Goal: Task Accomplishment & Management: Manage account settings

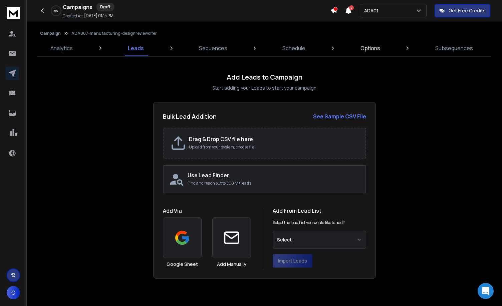
click at [361, 48] on link "Options" at bounding box center [371, 48] width 28 height 16
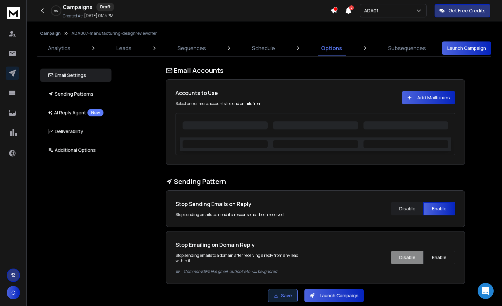
click at [285, 301] on button "Save" at bounding box center [283, 294] width 30 height 13
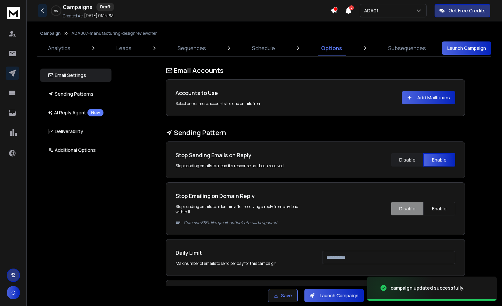
click at [43, 15] on button at bounding box center [42, 10] width 9 height 13
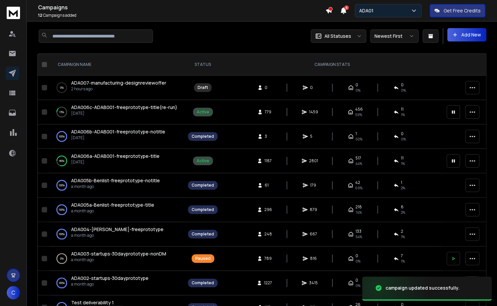
click at [389, 10] on div "ADA01" at bounding box center [388, 10] width 58 height 7
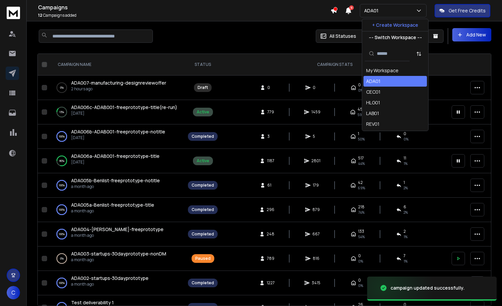
click at [382, 77] on div "ADA01" at bounding box center [395, 81] width 63 height 11
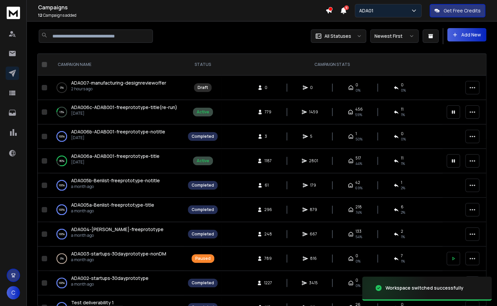
click at [387, 7] on div "ADA01" at bounding box center [388, 10] width 58 height 7
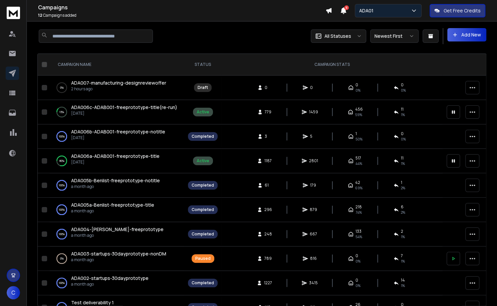
drag, startPoint x: 382, startPoint y: 11, endPoint x: 378, endPoint y: 13, distance: 4.0
click at [382, 11] on div "ADA01" at bounding box center [388, 10] width 58 height 7
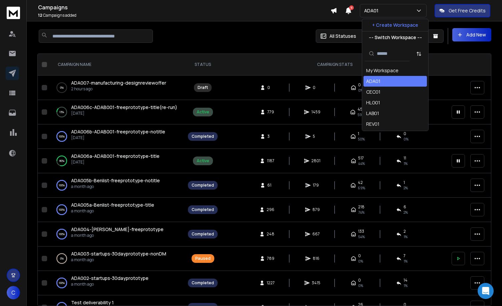
click at [379, 76] on div "ADA01" at bounding box center [395, 81] width 63 height 11
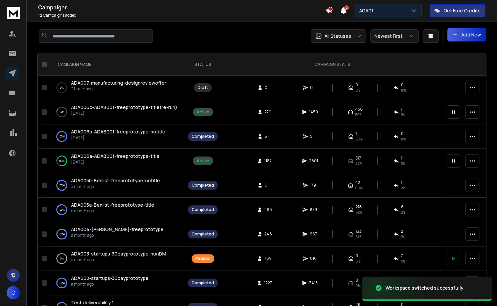
click at [385, 7] on div "ADA01" at bounding box center [388, 10] width 58 height 7
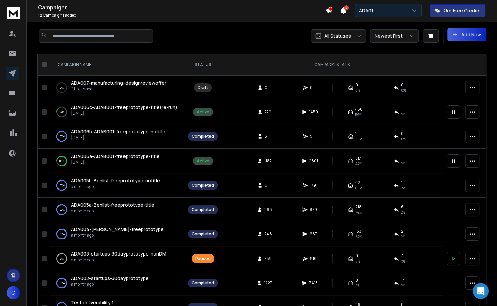
click at [392, 16] on button "ADA01" at bounding box center [388, 10] width 67 height 13
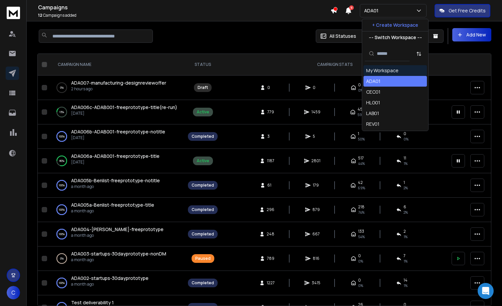
click at [385, 74] on div "My Workspace" at bounding box center [395, 70] width 63 height 11
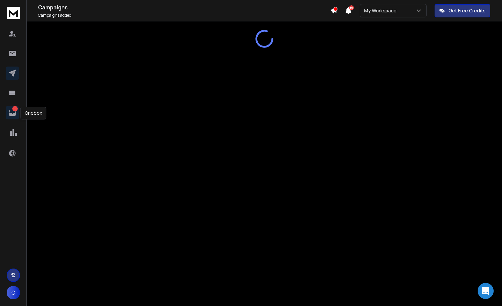
click at [12, 113] on icon at bounding box center [12, 113] width 8 height 8
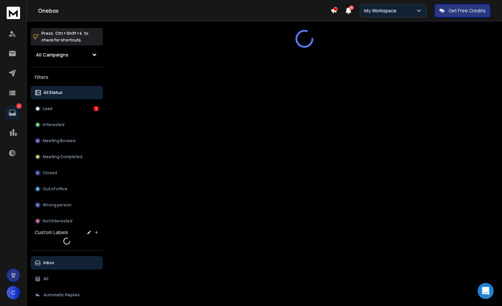
click at [394, 14] on button "My Workspace" at bounding box center [393, 10] width 67 height 13
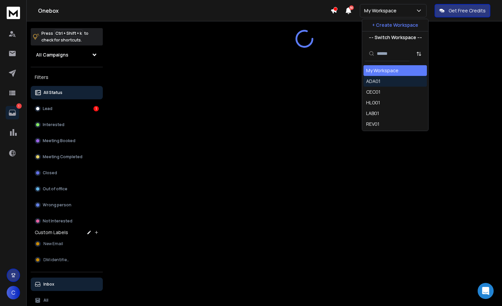
click at [381, 82] on div "ADA01" at bounding box center [395, 81] width 63 height 11
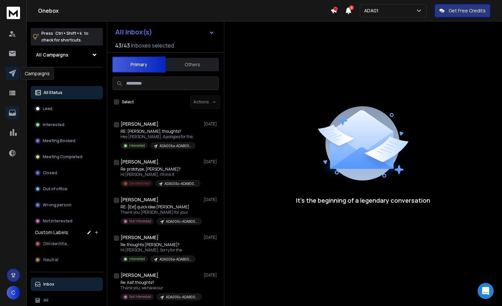
click at [17, 76] on link at bounding box center [12, 72] width 13 height 13
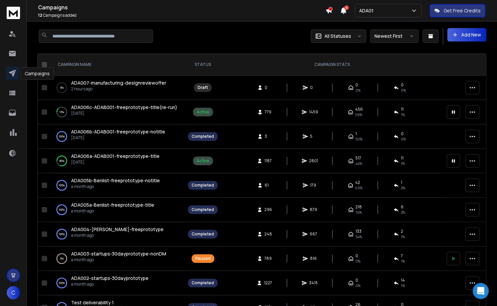
click at [143, 83] on span "ADA007-manufacturing-designreviewoffer" at bounding box center [118, 82] width 95 height 6
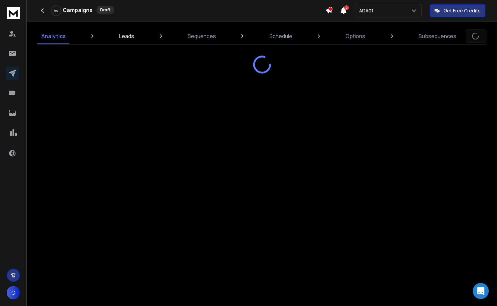
click at [126, 32] on p "Leads" at bounding box center [126, 36] width 15 height 8
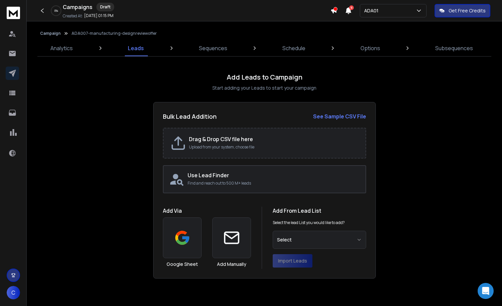
click at [234, 143] on h2 "Drag & Drop CSV file here" at bounding box center [274, 139] width 170 height 8
click at [200, 132] on div "Drag & Drop CSV file here Upload from your system, choose file" at bounding box center [264, 143] width 203 height 31
type input "**********"
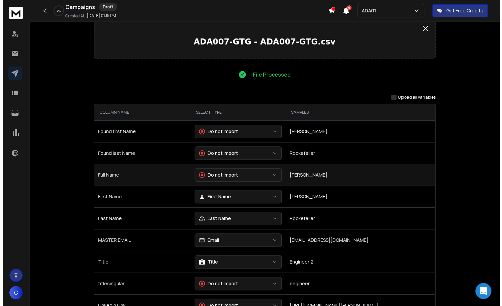
scroll to position [33, 0]
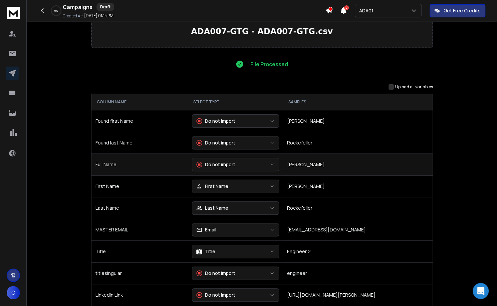
click at [228, 173] on td "Do not import" at bounding box center [235, 164] width 95 height 22
click at [226, 164] on div "Do not import" at bounding box center [215, 164] width 39 height 7
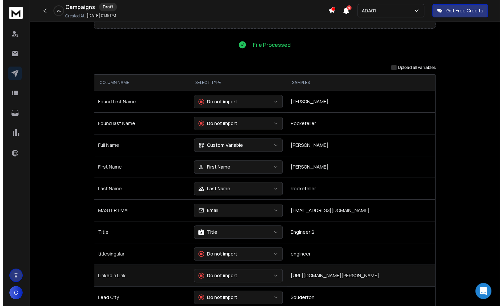
scroll to position [67, 0]
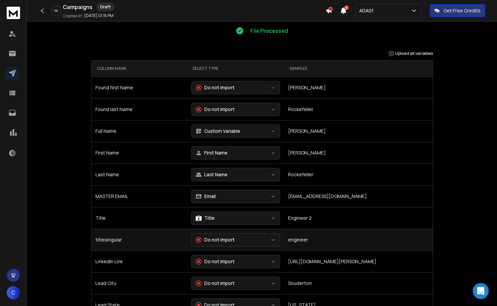
click at [235, 237] on button "Do not import" at bounding box center [235, 239] width 88 height 13
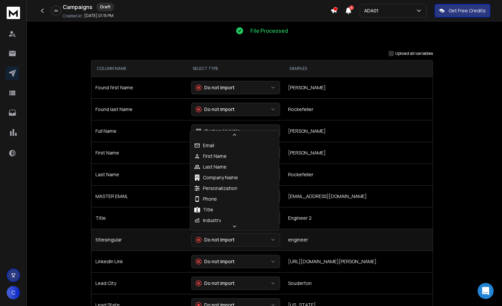
scroll to position [67, 0]
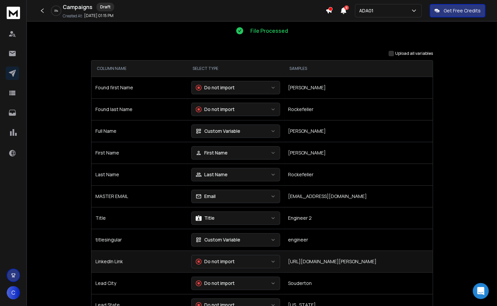
click at [230, 263] on button "Do not import" at bounding box center [235, 260] width 88 height 13
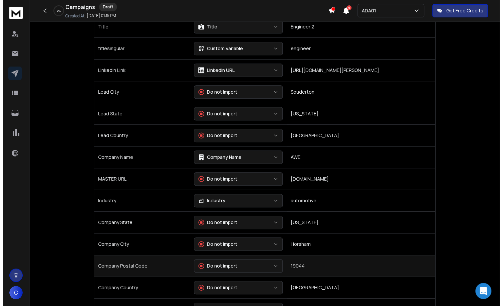
scroll to position [267, 0]
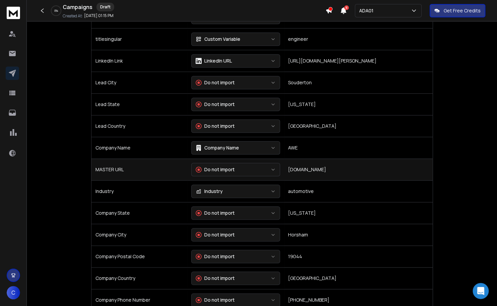
click at [238, 170] on button "Do not import" at bounding box center [235, 169] width 88 height 13
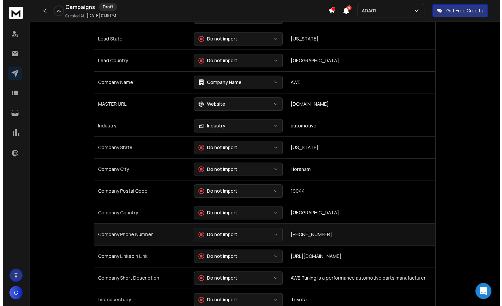
scroll to position [334, 0]
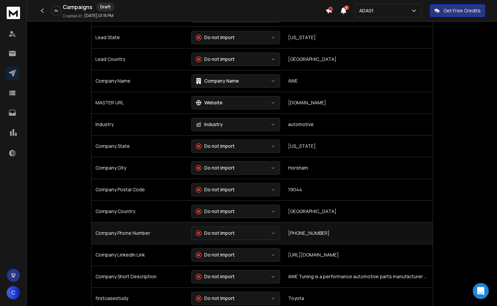
click at [235, 232] on button "Do not import" at bounding box center [235, 232] width 88 height 13
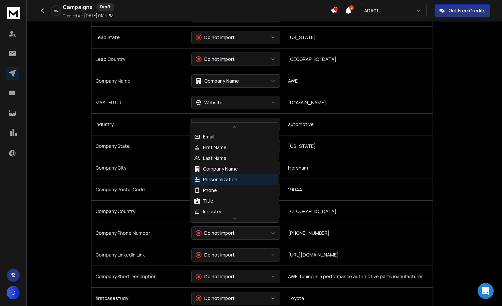
scroll to position [0, 0]
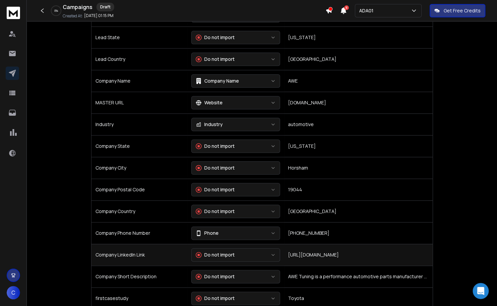
click at [224, 252] on div "Do not import" at bounding box center [215, 254] width 39 height 7
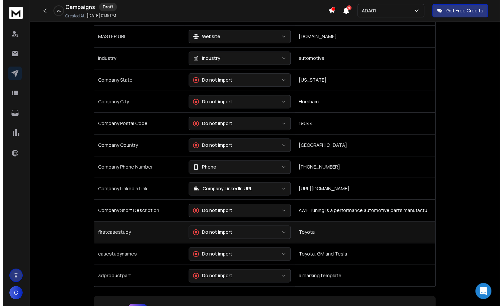
scroll to position [401, 0]
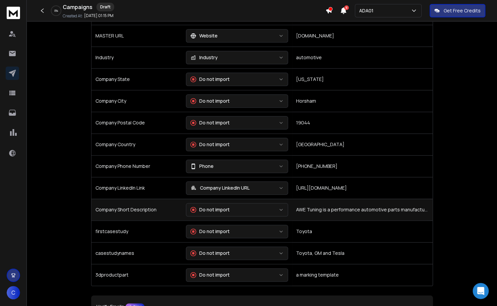
click at [229, 206] on button "Do not import" at bounding box center [237, 209] width 102 height 13
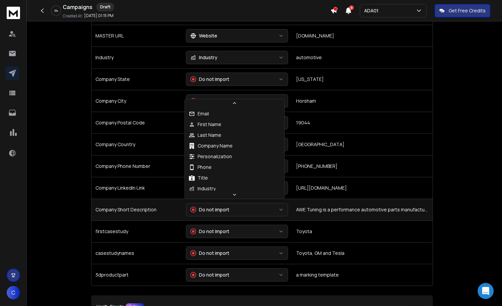
scroll to position [67, 0]
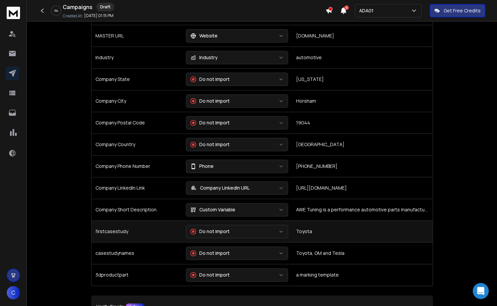
click at [240, 231] on button "Do not import" at bounding box center [237, 230] width 102 height 13
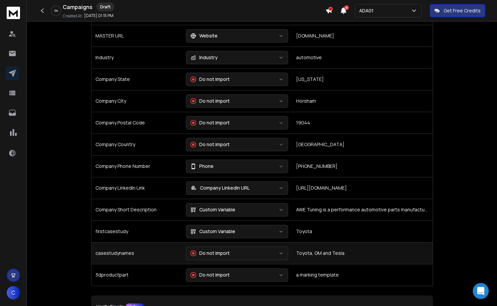
click at [247, 247] on button "Do not import" at bounding box center [237, 252] width 102 height 13
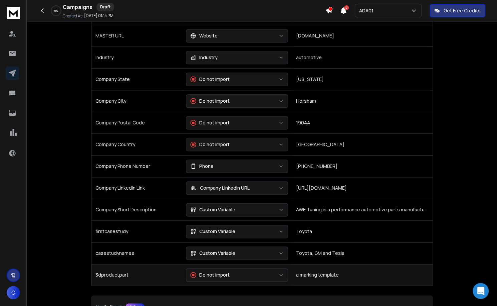
click at [239, 273] on button "Do not import" at bounding box center [237, 274] width 102 height 13
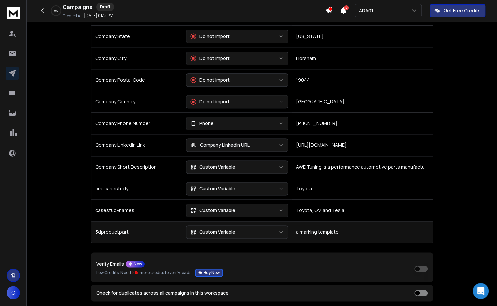
scroll to position [481, 0]
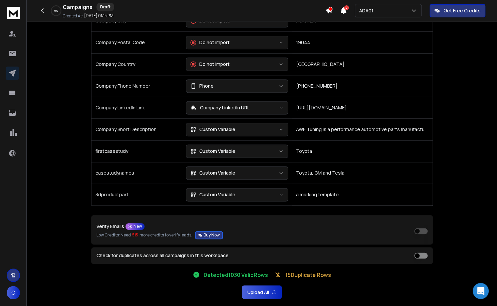
click at [269, 287] on button "Upload All" at bounding box center [262, 291] width 40 height 13
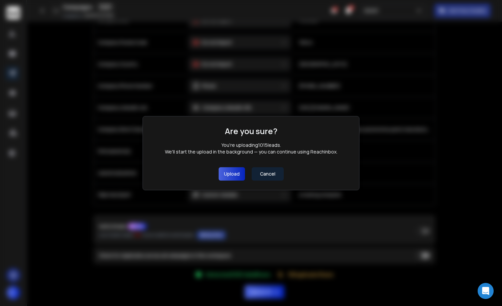
click at [238, 178] on button "Upload" at bounding box center [232, 173] width 26 height 13
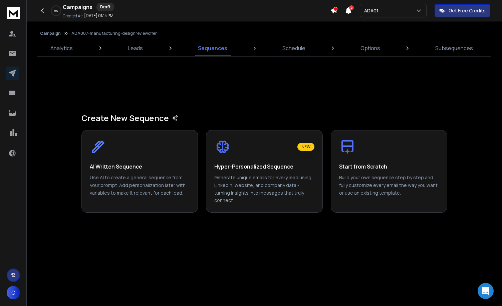
click at [378, 173] on div "Start from Scratch Build your own sequence step by step and fully customize eve…" at bounding box center [389, 171] width 116 height 82
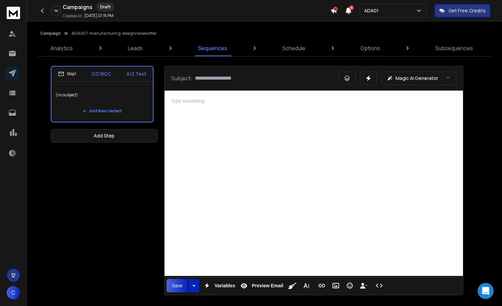
click at [250, 79] on input at bounding box center [263, 78] width 137 height 8
paste input "**********"
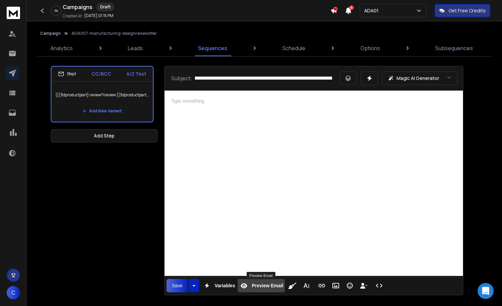
type input "**********"
click at [254, 290] on div "Preview Email" at bounding box center [261, 285] width 47 height 11
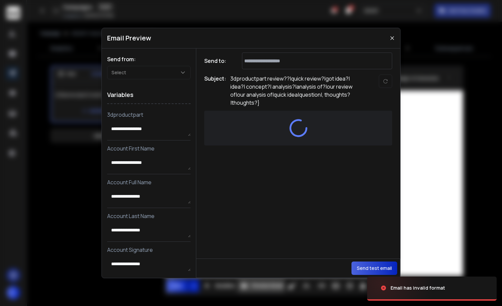
scroll to position [0, 0]
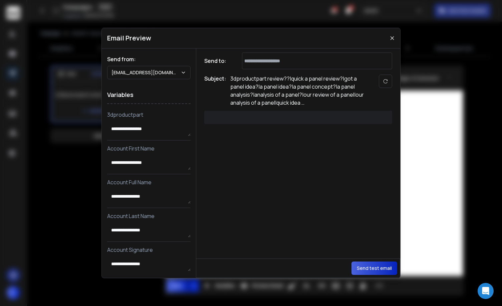
drag, startPoint x: 393, startPoint y: 40, endPoint x: 387, endPoint y: 42, distance: 6.0
click at [393, 40] on icon at bounding box center [392, 37] width 5 height 5
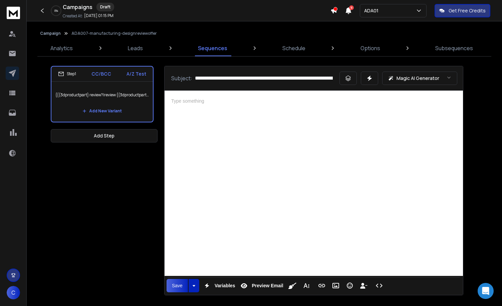
click at [294, 80] on input "**********" at bounding box center [264, 78] width 138 height 8
paste input "**********"
type input "**********"
click at [268, 284] on span "Preview Email" at bounding box center [267, 285] width 34 height 6
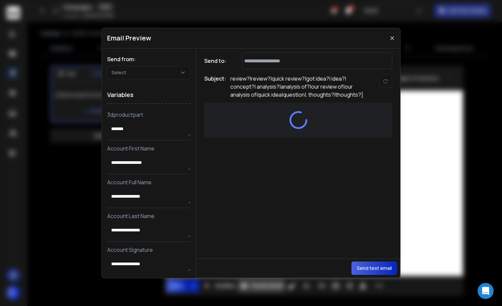
scroll to position [0, 0]
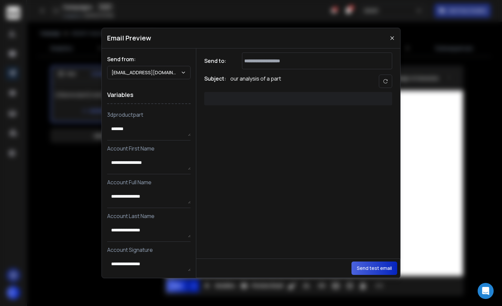
click at [391, 38] on icon at bounding box center [392, 37] width 5 height 5
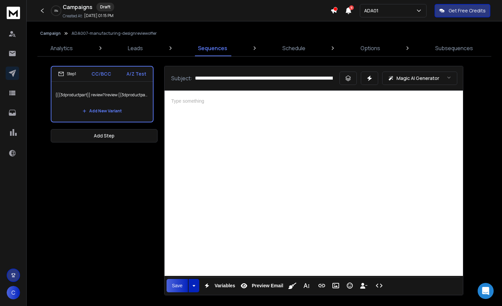
click at [260, 77] on input "**********" at bounding box center [264, 78] width 138 height 8
paste input "**********"
type input "**********"
click at [271, 284] on span "Preview Email" at bounding box center [267, 285] width 34 height 6
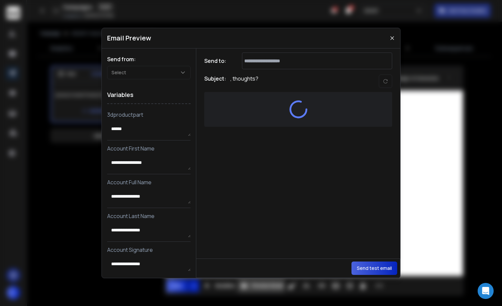
scroll to position [0, 0]
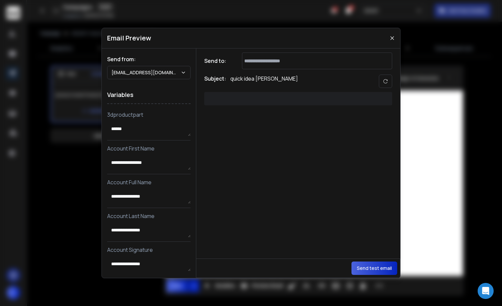
click at [394, 35] on div "Email Preview" at bounding box center [251, 38] width 299 height 20
click at [392, 40] on icon at bounding box center [392, 37] width 5 height 5
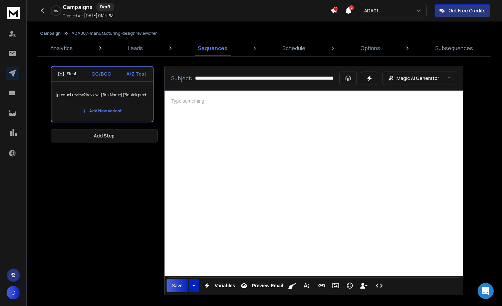
click at [261, 146] on div at bounding box center [314, 181] width 299 height 183
paste div
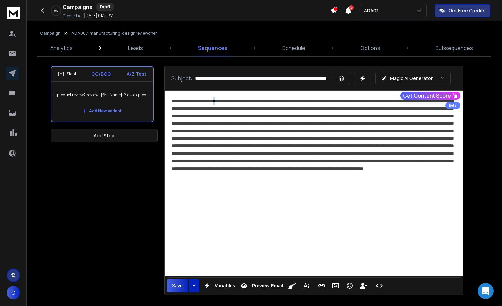
click at [221, 101] on div at bounding box center [313, 142] width 285 height 90
click at [267, 101] on div at bounding box center [313, 142] width 285 height 90
click at [220, 101] on div at bounding box center [313, 142] width 285 height 90
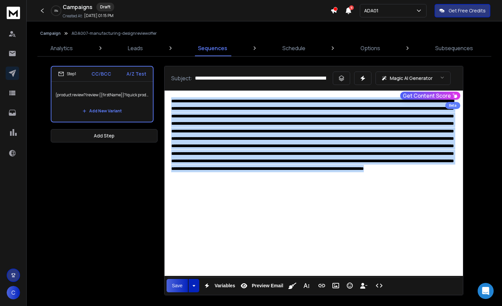
drag, startPoint x: 336, startPoint y: 135, endPoint x: 134, endPoint y: 86, distance: 207.5
click at [134, 86] on div "**********" at bounding box center [264, 180] width 427 height 229
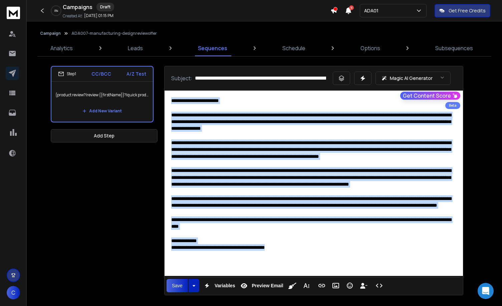
drag, startPoint x: 249, startPoint y: 234, endPoint x: 145, endPoint y: 88, distance: 179.0
click at [145, 88] on div "**********" at bounding box center [264, 180] width 427 height 229
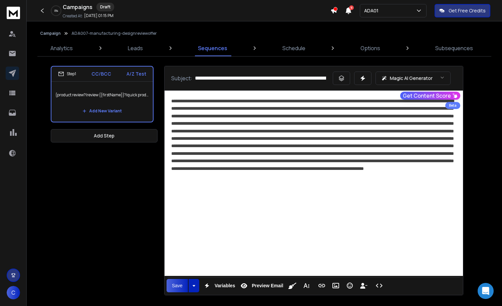
click at [220, 100] on div at bounding box center [313, 142] width 285 height 90
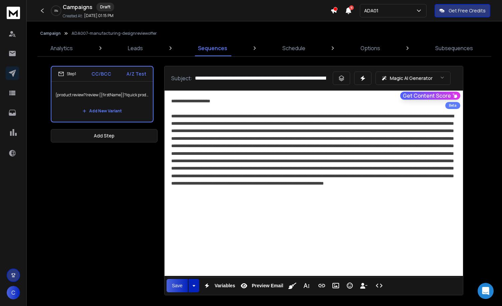
click at [189, 130] on div at bounding box center [313, 157] width 285 height 90
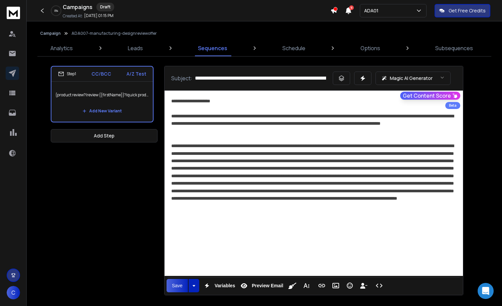
click at [335, 162] on div at bounding box center [313, 179] width 285 height 75
click at [334, 160] on div at bounding box center [313, 179] width 285 height 75
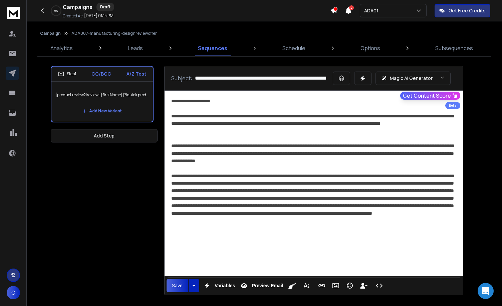
click at [384, 190] on div "**********" at bounding box center [313, 198] width 285 height 52
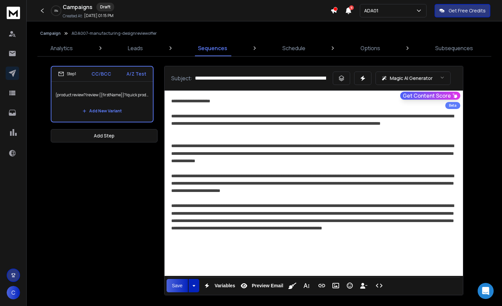
click at [447, 213] on div "**********" at bounding box center [313, 220] width 285 height 37
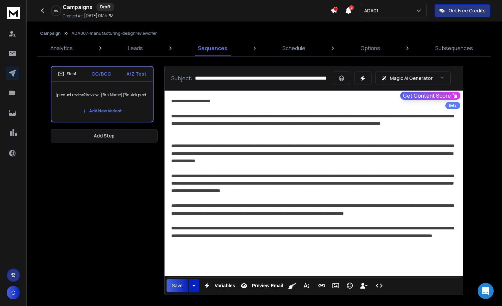
click at [173, 235] on div "**********" at bounding box center [313, 235] width 285 height 22
click at [174, 235] on div "**********" at bounding box center [313, 235] width 285 height 22
click at [172, 235] on div "**********" at bounding box center [313, 235] width 285 height 22
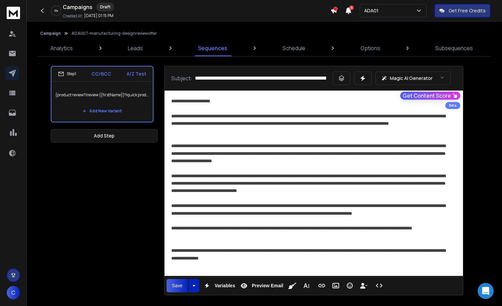
click at [202, 249] on div "**********" at bounding box center [311, 253] width 280 height 15
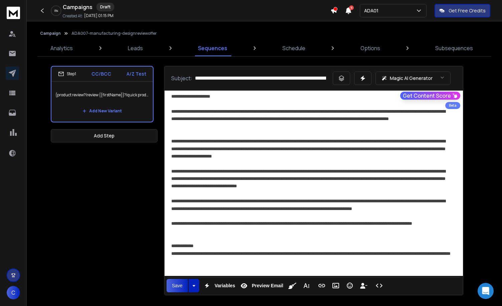
scroll to position [9, 0]
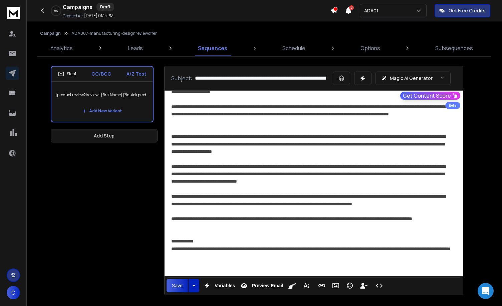
click at [278, 248] on div "**********" at bounding box center [311, 252] width 280 height 15
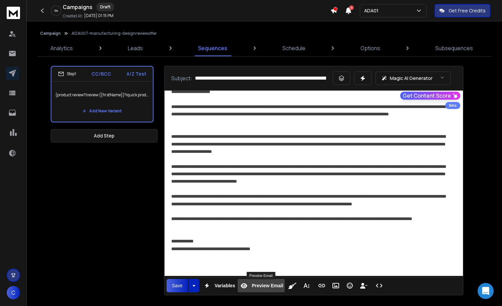
click at [259, 283] on span "Preview Email" at bounding box center [267, 285] width 34 height 6
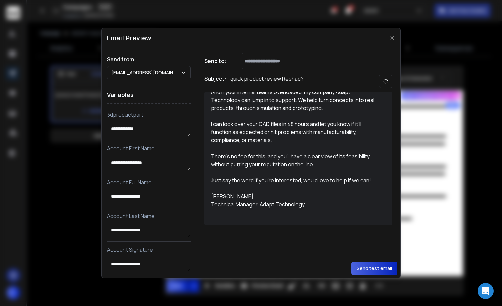
scroll to position [41, 0]
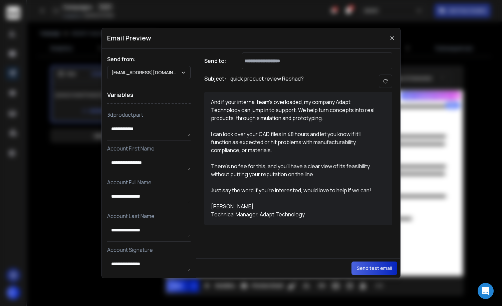
click at [387, 40] on div "Email Preview" at bounding box center [251, 38] width 299 height 20
click at [387, 41] on div "Email Preview" at bounding box center [251, 38] width 299 height 20
click at [394, 39] on icon at bounding box center [392, 37] width 5 height 5
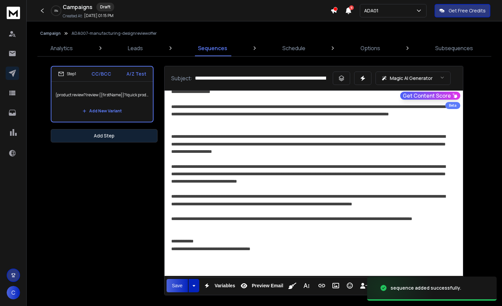
click at [105, 137] on button "Add Step" at bounding box center [104, 135] width 107 height 13
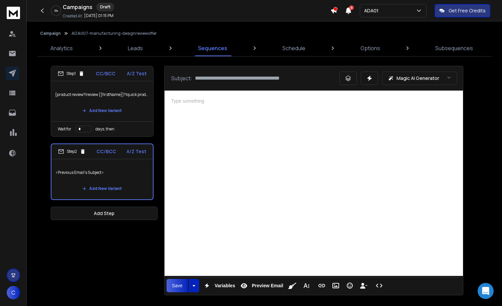
drag, startPoint x: 87, startPoint y: 130, endPoint x: 62, endPoint y: 127, distance: 24.8
click at [67, 128] on div "Wait for * days, then" at bounding box center [102, 128] width 102 height 15
type input "**********"
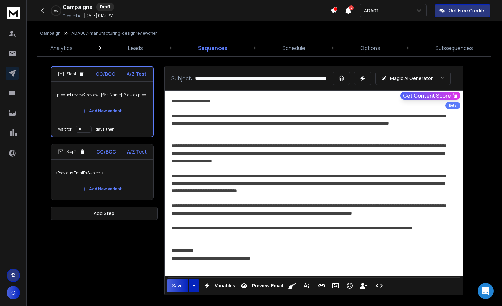
type input "*"
click at [99, 177] on p "<Previous Email's Subject>" at bounding box center [102, 172] width 94 height 19
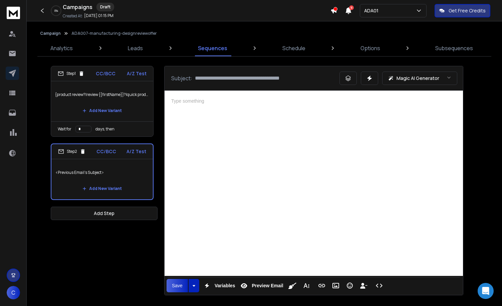
type input "*"
type input "**********"
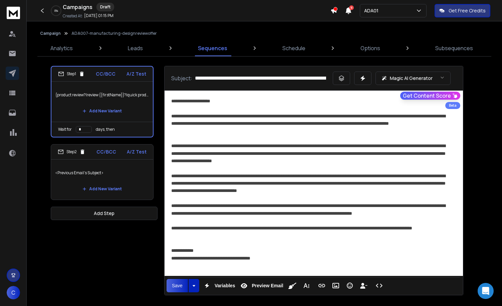
click at [114, 179] on p "<Previous Email's Subject>" at bounding box center [102, 172] width 94 height 19
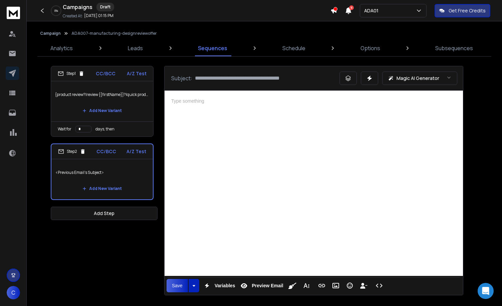
click at [207, 115] on div at bounding box center [314, 181] width 299 height 183
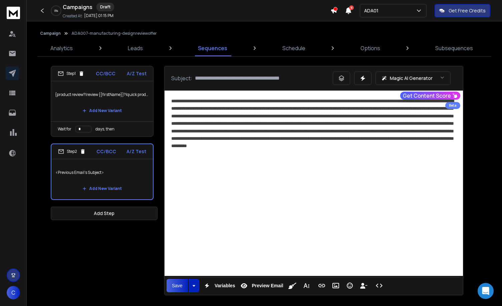
click at [233, 107] on div at bounding box center [313, 127] width 285 height 60
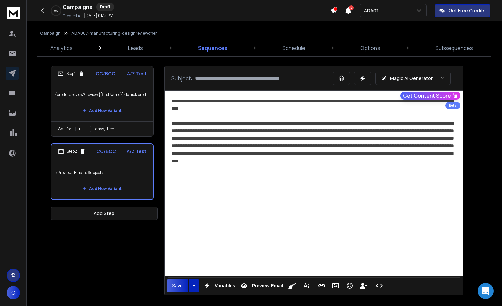
click at [331, 130] on div "**********" at bounding box center [313, 146] width 285 height 52
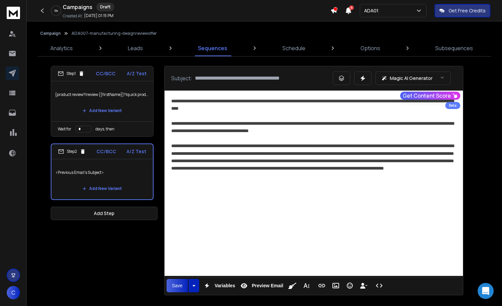
click at [223, 160] on div "**********" at bounding box center [313, 160] width 285 height 37
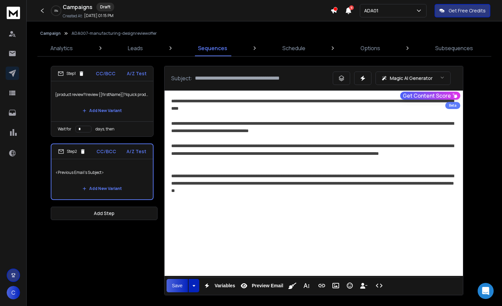
click at [377, 183] on div "**********" at bounding box center [313, 183] width 285 height 22
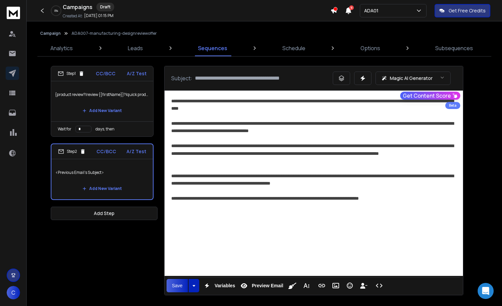
click at [240, 109] on div "**********" at bounding box center [313, 104] width 285 height 15
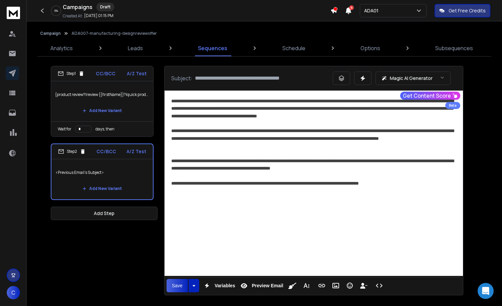
click at [271, 184] on div "**********" at bounding box center [313, 182] width 285 height 7
click at [203, 197] on div "**********" at bounding box center [313, 197] width 285 height 7
click at [201, 197] on div "**********" at bounding box center [313, 197] width 285 height 7
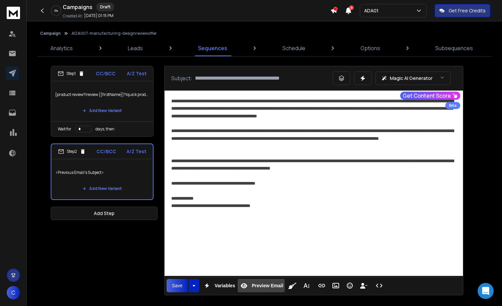
click at [257, 279] on button "Preview Email Preview Email" at bounding box center [261, 284] width 47 height 13
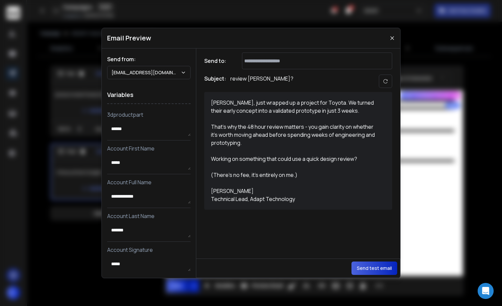
click at [397, 37] on div "Email Preview" at bounding box center [251, 38] width 299 height 20
click at [391, 40] on icon at bounding box center [392, 37] width 5 height 5
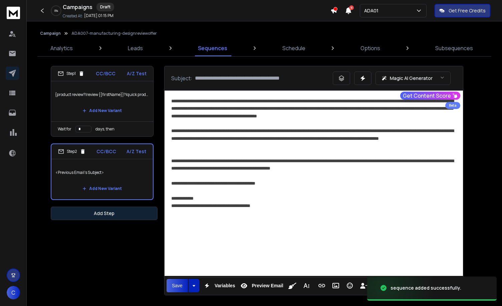
click at [125, 217] on button "Add Step" at bounding box center [104, 212] width 107 height 13
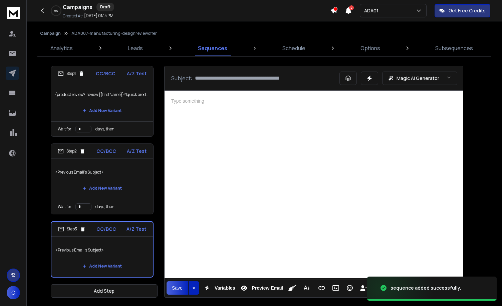
drag, startPoint x: 82, startPoint y: 206, endPoint x: 68, endPoint y: 208, distance: 14.5
click at [71, 206] on div "Wait for * days, then" at bounding box center [102, 206] width 102 height 15
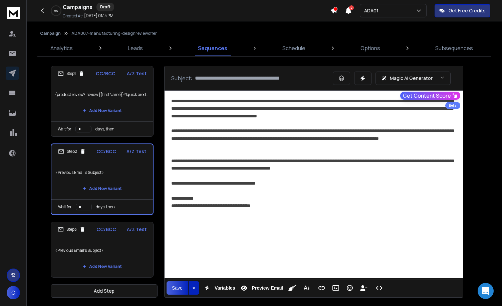
click at [118, 248] on p "<Previous Email's Subject>" at bounding box center [102, 250] width 94 height 19
click at [116, 250] on p "<Previous Email's Subject>" at bounding box center [102, 250] width 94 height 19
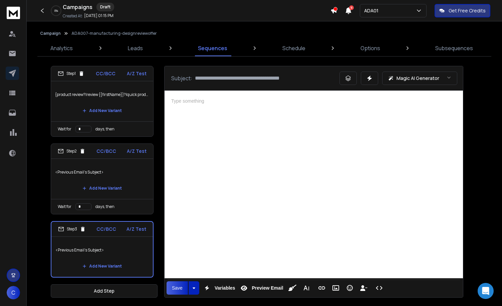
click at [214, 147] on div at bounding box center [314, 181] width 299 height 183
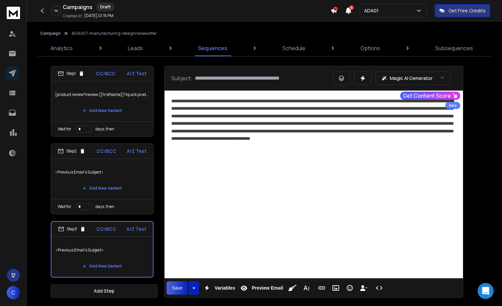
click at [304, 110] on div "**********" at bounding box center [313, 123] width 285 height 52
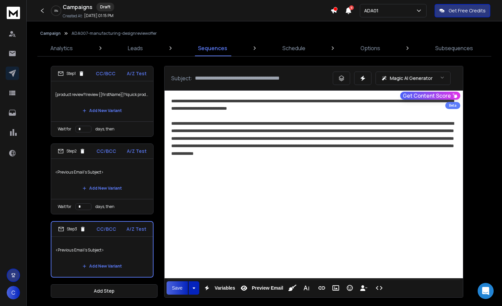
click at [381, 130] on div "**********" at bounding box center [313, 142] width 285 height 45
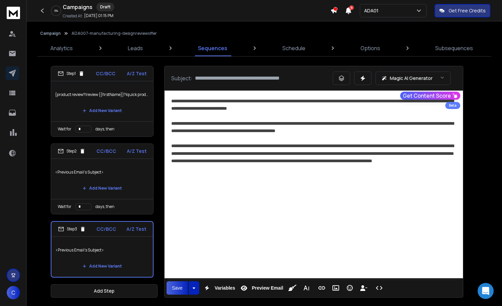
click at [335, 154] on div "**********" at bounding box center [313, 157] width 285 height 30
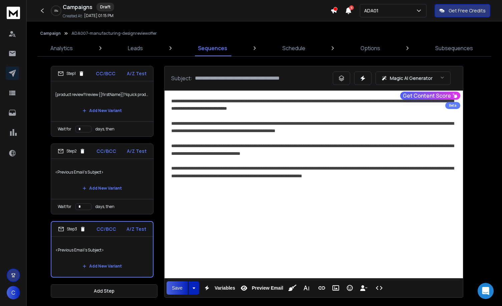
click at [261, 176] on div "**********" at bounding box center [313, 171] width 285 height 15
click at [202, 189] on div "**********" at bounding box center [313, 190] width 285 height 7
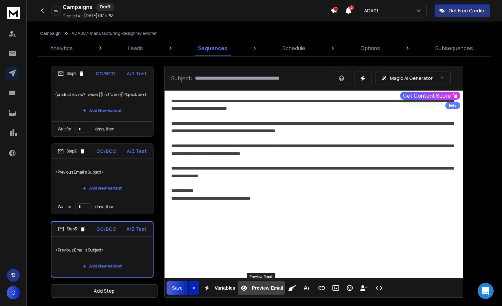
click at [256, 288] on span "Preview Email" at bounding box center [267, 288] width 34 height 6
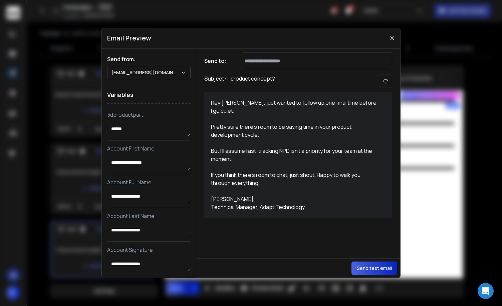
click at [393, 36] on icon at bounding box center [392, 37] width 5 height 5
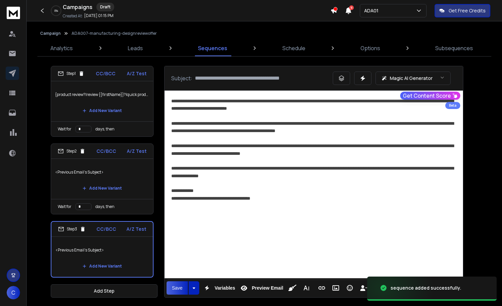
drag, startPoint x: 83, startPoint y: 208, endPoint x: 75, endPoint y: 208, distance: 8.0
click at [76, 208] on input "*" at bounding box center [83, 206] width 16 height 7
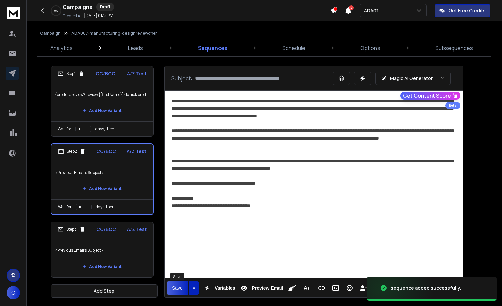
type input "*"
click at [296, 48] on p "Schedule" at bounding box center [293, 48] width 23 height 8
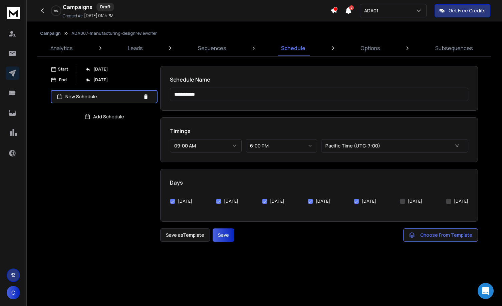
drag, startPoint x: 220, startPoint y: 90, endPoint x: 0, endPoint y: 96, distance: 219.8
click at [69, 84] on div "**********" at bounding box center [264, 154] width 427 height 176
type input "**********"
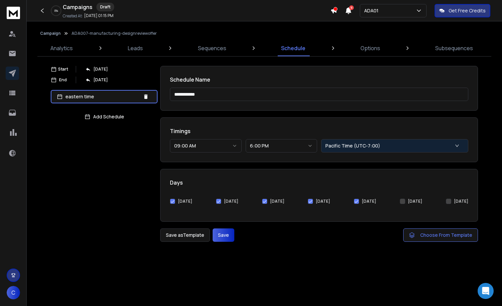
drag, startPoint x: 380, startPoint y: 148, endPoint x: 376, endPoint y: 149, distance: 3.7
click at [380, 148] on p "Pacific Time (UTC-7:00)" at bounding box center [354, 145] width 57 height 7
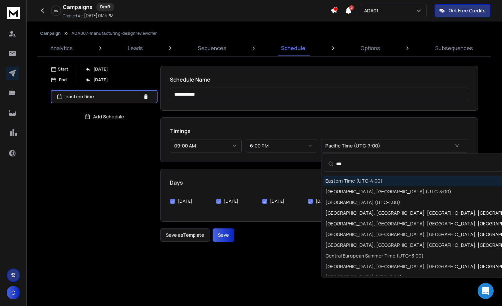
type input "****"
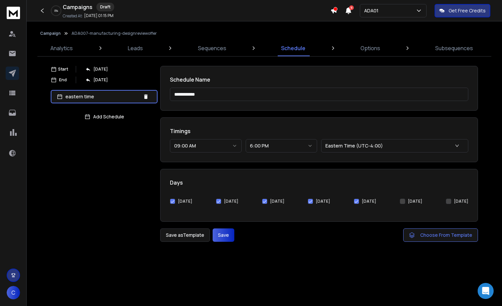
click at [183, 149] on button "09:00 AM" at bounding box center [206, 145] width 72 height 13
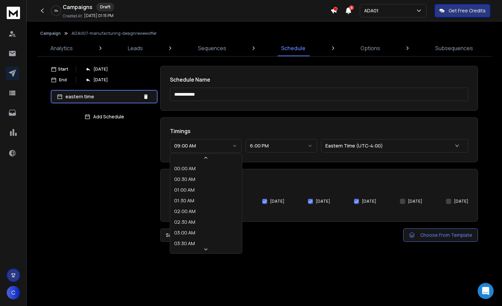
scroll to position [108, 0]
select select "********"
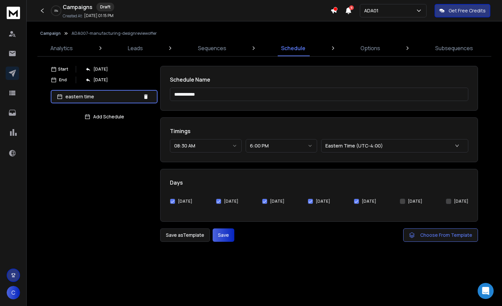
click at [219, 236] on button "Save" at bounding box center [224, 234] width 22 height 13
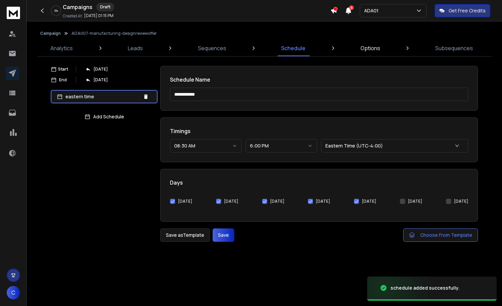
click at [374, 49] on p "Options" at bounding box center [371, 48] width 20 height 8
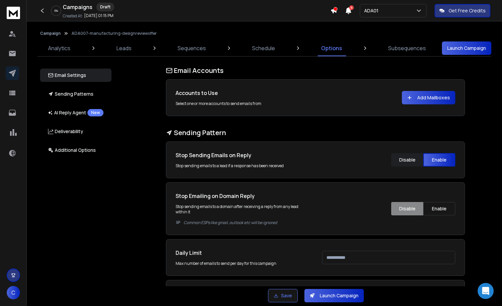
click at [423, 101] on button "Add Mailboxes" at bounding box center [428, 97] width 53 height 13
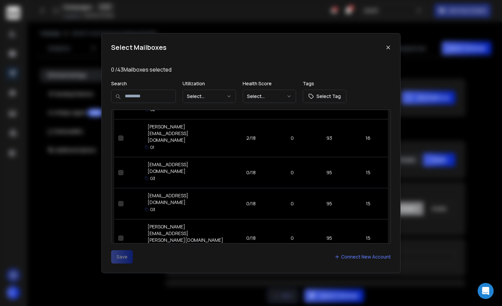
scroll to position [835, 0]
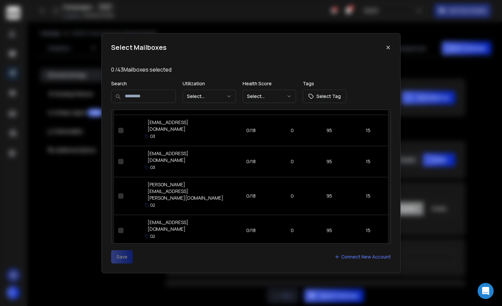
click at [387, 47] on icon at bounding box center [388, 47] width 5 height 5
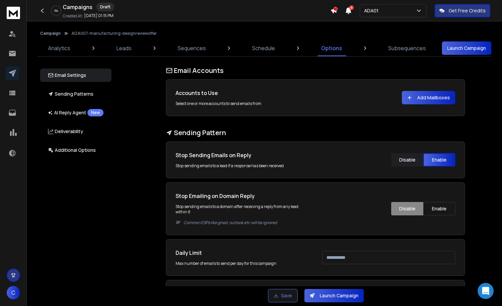
click at [418, 101] on button "Add Mailboxes" at bounding box center [428, 97] width 53 height 13
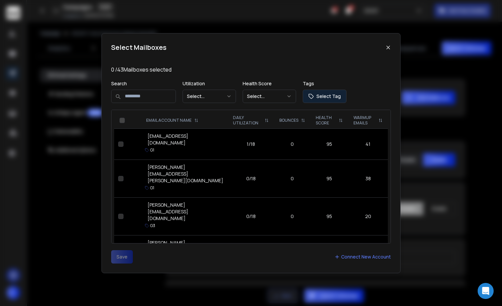
click at [336, 94] on button "Select Tag" at bounding box center [325, 95] width 44 height 13
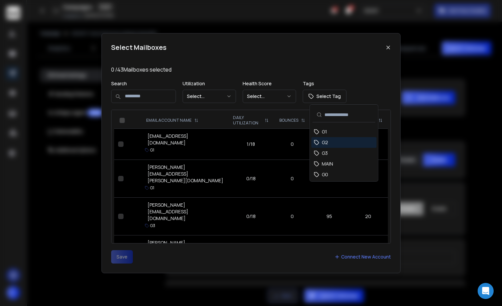
click at [335, 142] on div "G2" at bounding box center [344, 142] width 60 height 7
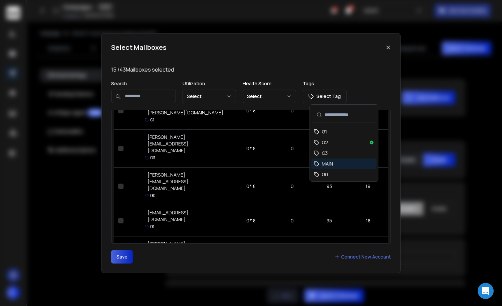
scroll to position [601, 0]
click at [323, 132] on span "G1" at bounding box center [324, 131] width 5 height 7
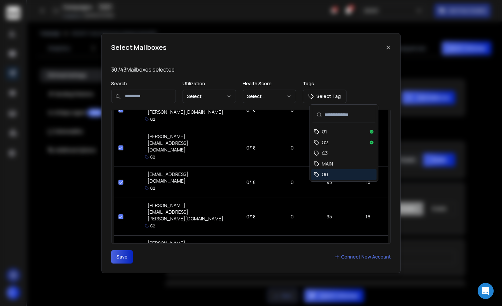
click at [126, 256] on button "Save" at bounding box center [122, 256] width 22 height 13
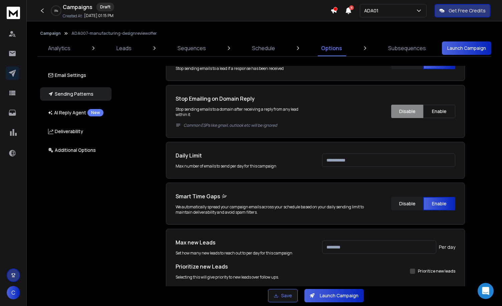
scroll to position [267, 0]
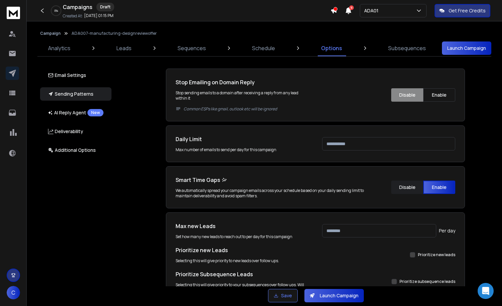
drag, startPoint x: 340, startPoint y: 141, endPoint x: 171, endPoint y: 143, distance: 169.3
click at [269, 141] on div "Daily Limit Max number of emails to send per day for this campaign ***" at bounding box center [316, 143] width 280 height 17
type input "****"
drag, startPoint x: 334, startPoint y: 233, endPoint x: 237, endPoint y: 226, distance: 97.1
click at [237, 226] on div "Max new Leads Set how many new leads to reach out to per day for this campaign …" at bounding box center [316, 230] width 280 height 17
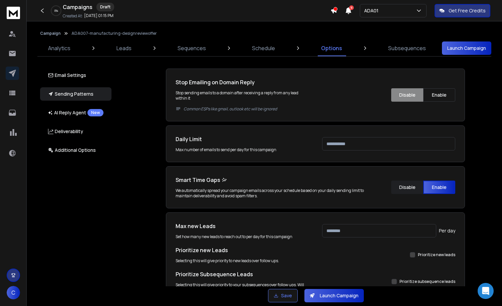
type input "****"
click at [413, 252] on button "Prioritize new leads" at bounding box center [412, 254] width 5 height 5
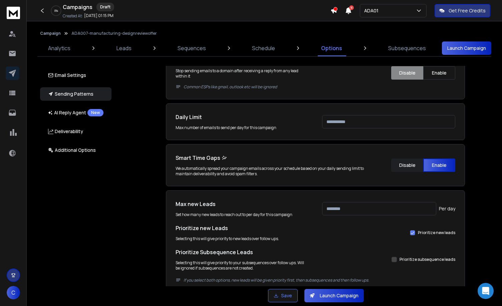
scroll to position [301, 0]
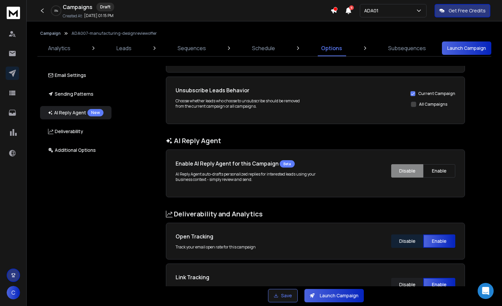
click at [410, 235] on button "Disable" at bounding box center [407, 240] width 32 height 13
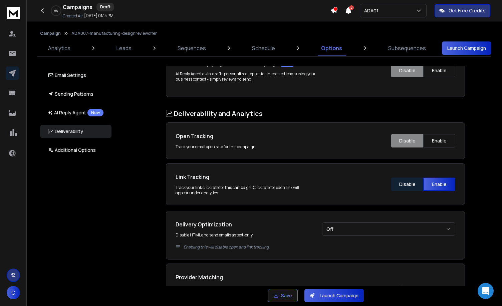
click at [401, 183] on button "Disable" at bounding box center [407, 183] width 32 height 13
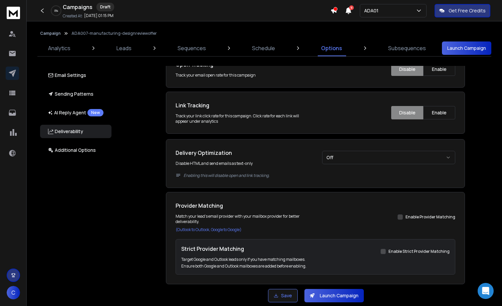
scroll to position [835, 0]
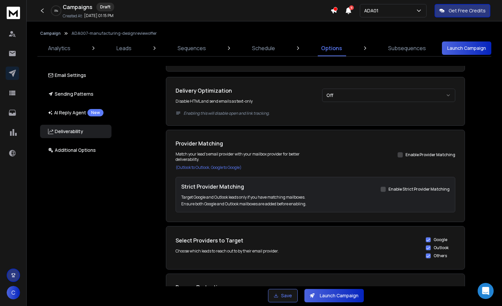
click at [388, 90] on button "Off" at bounding box center [388, 94] width 133 height 13
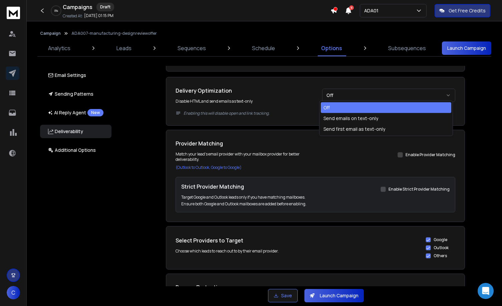
select select "*"
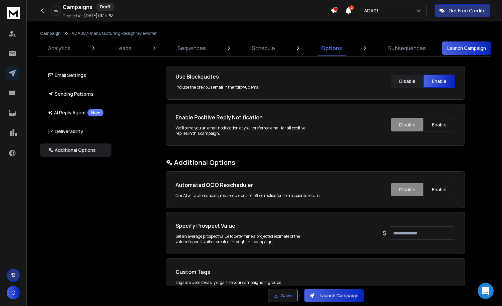
scroll to position [1235, 0]
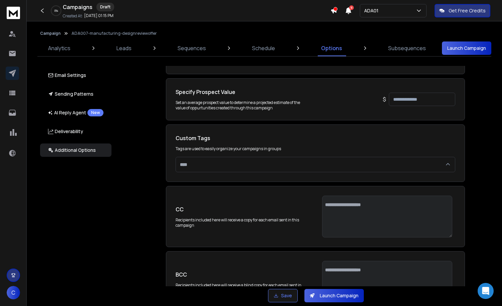
drag, startPoint x: 393, startPoint y: 95, endPoint x: 369, endPoint y: 102, distance: 25.0
click at [371, 99] on div "$ *****" at bounding box center [388, 98] width 133 height 13
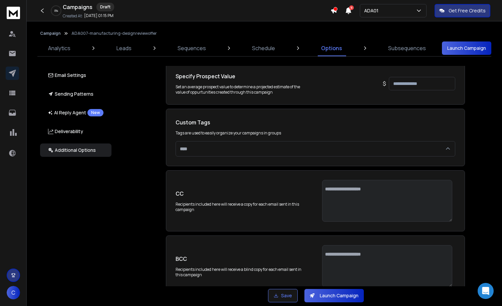
scroll to position [1260, 0]
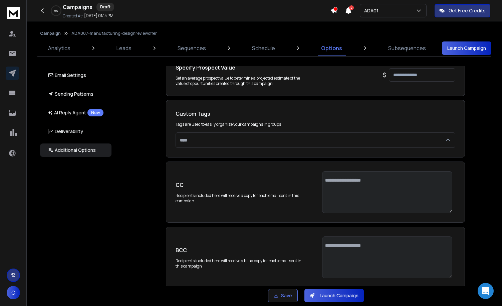
type input "****"
click at [333, 290] on button "Launch Campaign" at bounding box center [334, 294] width 59 height 13
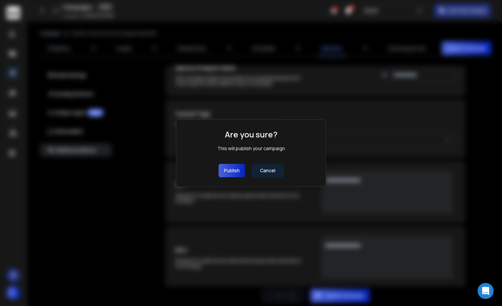
click at [234, 165] on button "Publish" at bounding box center [232, 170] width 26 height 13
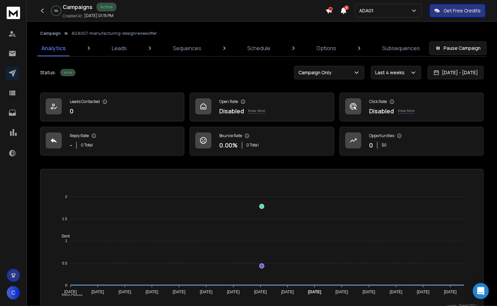
click at [439, 48] on icon at bounding box center [438, 48] width 6 height 6
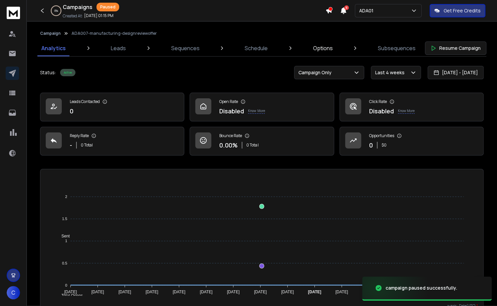
click at [328, 49] on p "Options" at bounding box center [323, 48] width 20 height 8
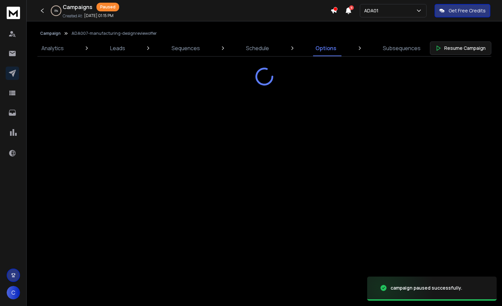
select select "*"
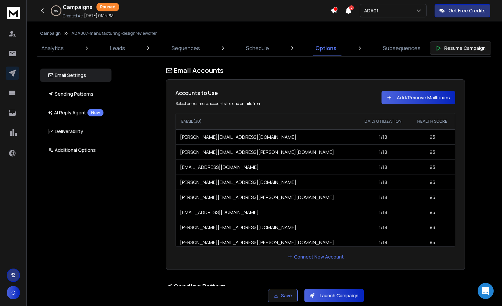
click at [398, 104] on button "Add/Remove Mailboxes" at bounding box center [419, 97] width 74 height 13
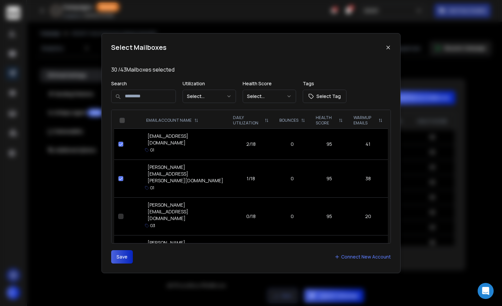
click at [122, 120] on button "button" at bounding box center [122, 120] width 5 height 5
click at [112, 151] on button "Select this Page" at bounding box center [113, 152] width 5 height 5
click at [114, 153] on button "Select this Page" at bounding box center [113, 152] width 5 height 5
click at [342, 98] on button "Select Tag" at bounding box center [325, 95] width 44 height 13
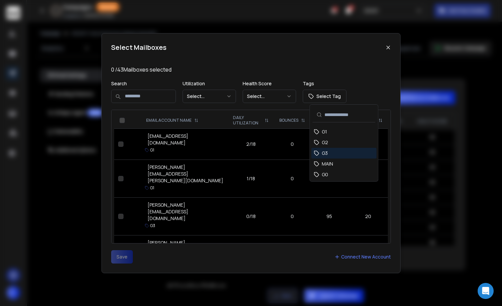
click at [330, 150] on div "G3" at bounding box center [344, 153] width 60 height 7
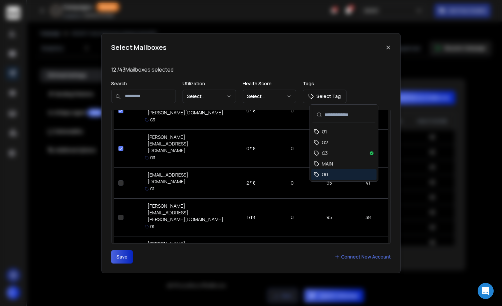
scroll to position [401, 0]
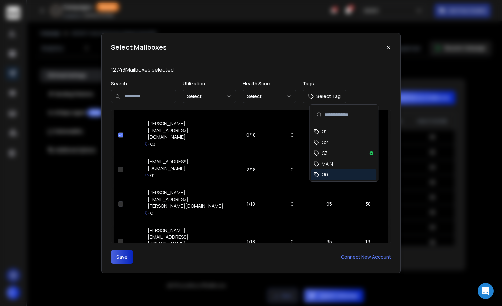
click at [126, 258] on button "Save" at bounding box center [122, 256] width 22 height 13
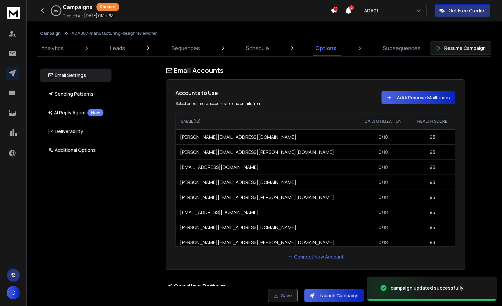
click at [325, 296] on button "Launch Campaign" at bounding box center [334, 294] width 59 height 13
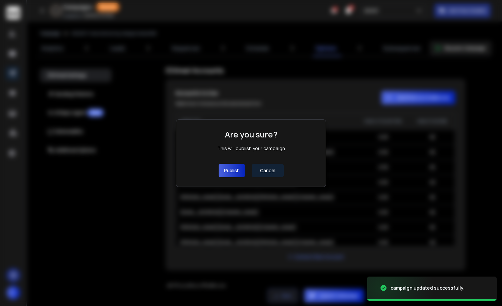
click at [233, 170] on button "Publish" at bounding box center [232, 170] width 26 height 13
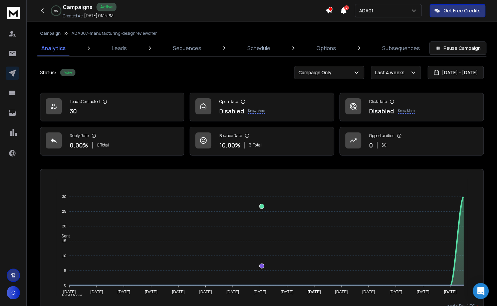
click at [56, 30] on div "Campaign ADA007-manufacturing-designreviewoffer" at bounding box center [261, 33] width 449 height 11
click at [54, 32] on button "Campaign" at bounding box center [50, 33] width 21 height 5
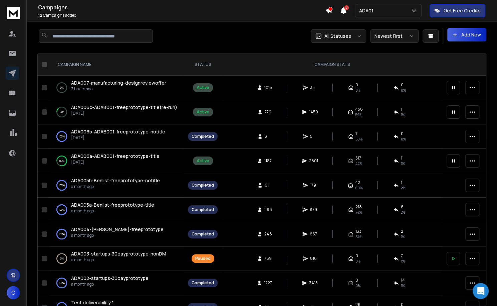
click at [202, 11] on div "Campaigns 12 Campaigns added" at bounding box center [181, 10] width 287 height 15
click at [404, 13] on div "ADA01" at bounding box center [388, 10] width 58 height 7
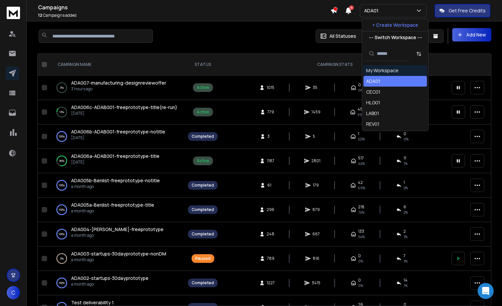
click at [381, 70] on div "My Workspace" at bounding box center [382, 70] width 32 height 7
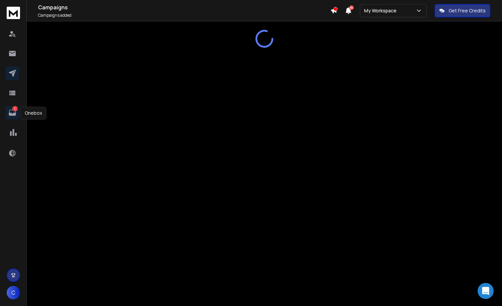
click at [11, 114] on icon at bounding box center [12, 113] width 7 height 6
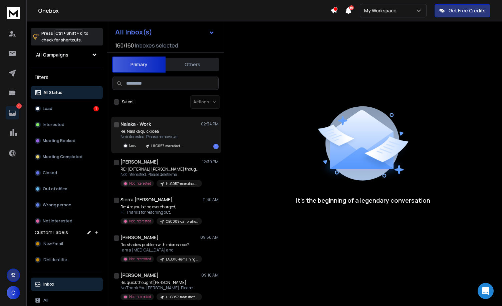
click at [161, 123] on div "Nalaka - Work 02:34 PM" at bounding box center [170, 124] width 98 height 7
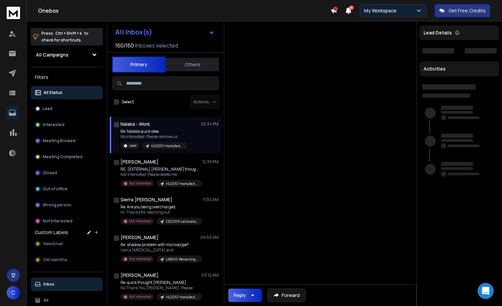
click at [397, 9] on p "My Workspace" at bounding box center [381, 10] width 35 height 7
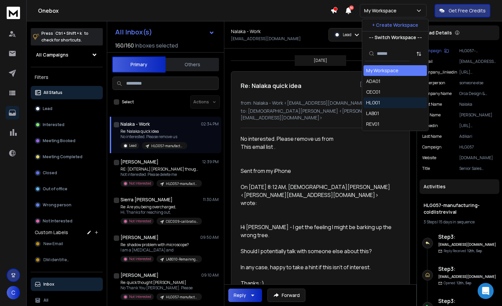
click at [387, 103] on div "HLG01" at bounding box center [395, 102] width 63 height 11
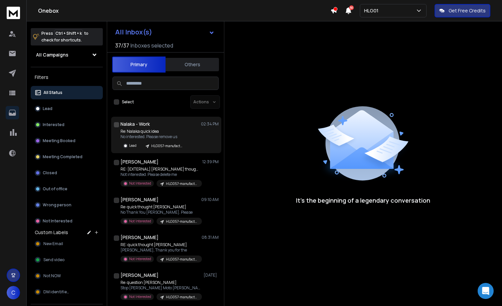
click at [174, 128] on div "Nalaka - Work 02:34 PM Re: [PERSON_NAME] quick idea No interested. Please remov…" at bounding box center [170, 135] width 98 height 28
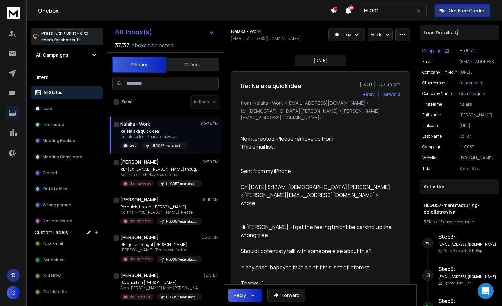
click at [352, 34] on div "Lead" at bounding box center [347, 34] width 36 height 13
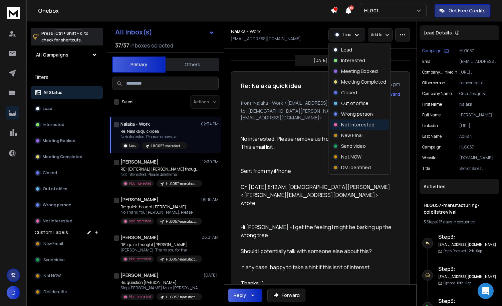
click at [363, 125] on p "Not Interested" at bounding box center [357, 124] width 33 height 7
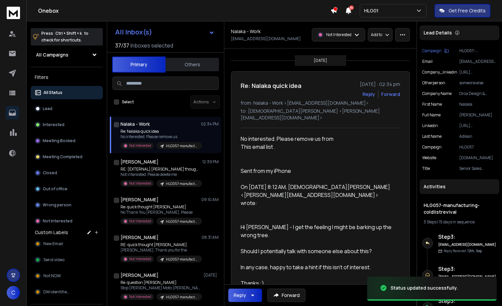
click at [400, 35] on icon "button" at bounding box center [403, 35] width 6 height 6
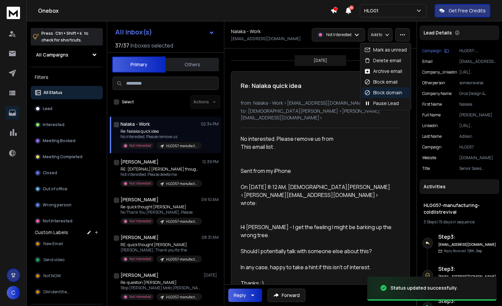
click at [397, 95] on div "Block domain" at bounding box center [384, 92] width 38 height 7
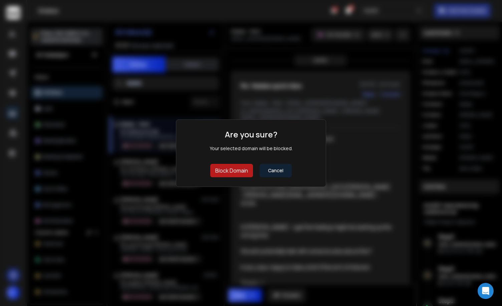
click at [246, 169] on button "Block Domain" at bounding box center [231, 170] width 43 height 13
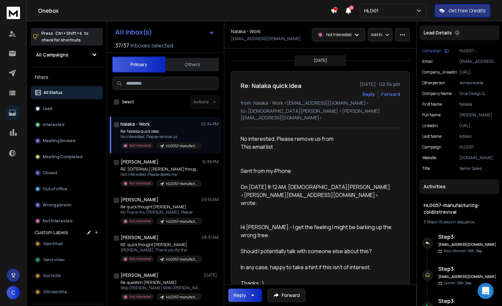
click at [392, 10] on div "HLG01" at bounding box center [393, 10] width 58 height 7
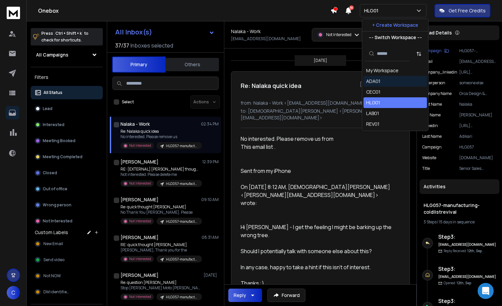
click at [384, 80] on div "ADA01" at bounding box center [395, 81] width 63 height 11
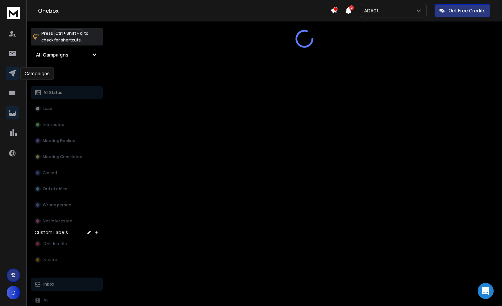
click at [14, 75] on icon at bounding box center [12, 72] width 7 height 7
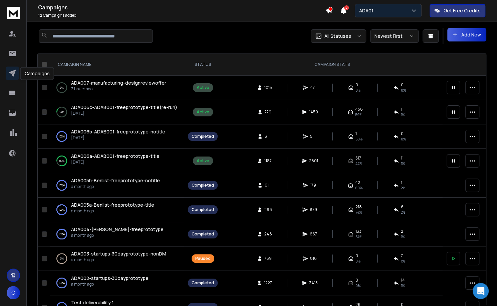
drag, startPoint x: 392, startPoint y: 11, endPoint x: 391, endPoint y: 16, distance: 5.2
click at [392, 12] on div "ADA01" at bounding box center [388, 10] width 58 height 7
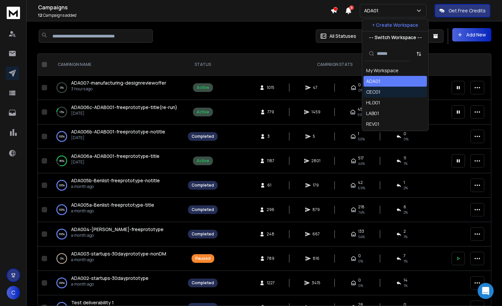
click at [381, 93] on div "CEC01" at bounding box center [395, 91] width 63 height 11
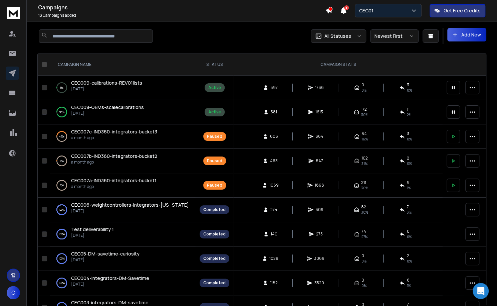
click at [397, 12] on div "CEC01" at bounding box center [388, 10] width 58 height 7
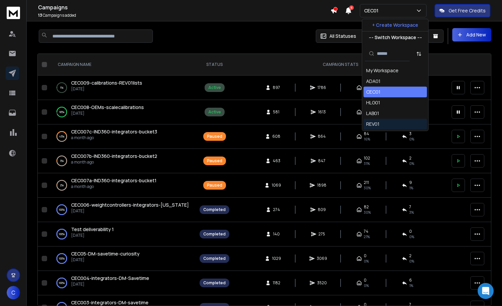
click at [378, 122] on div "REV01" at bounding box center [372, 124] width 13 height 7
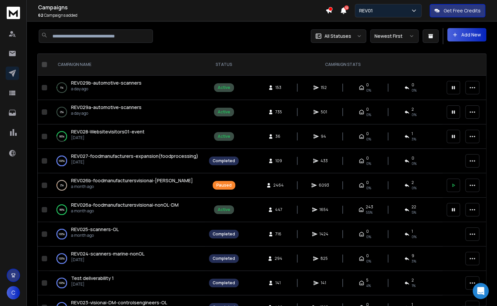
click at [403, 10] on div "REV01" at bounding box center [388, 10] width 58 height 7
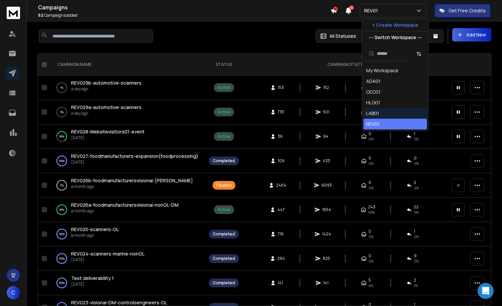
click at [383, 114] on div "LAB01" at bounding box center [395, 113] width 63 height 11
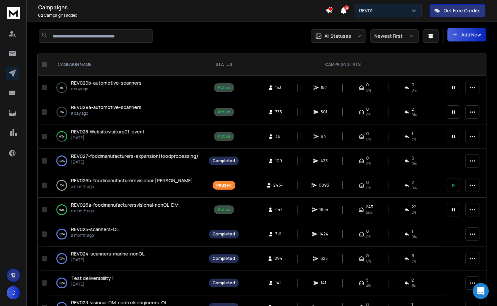
click at [392, 11] on div "REV01" at bounding box center [388, 10] width 58 height 7
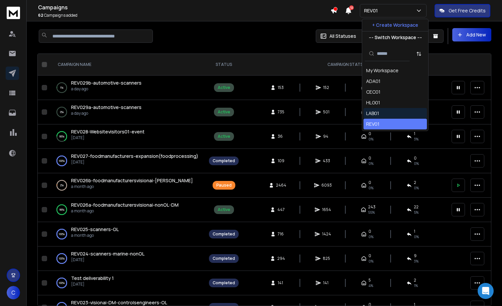
click at [379, 113] on div "LAB01" at bounding box center [372, 113] width 13 height 7
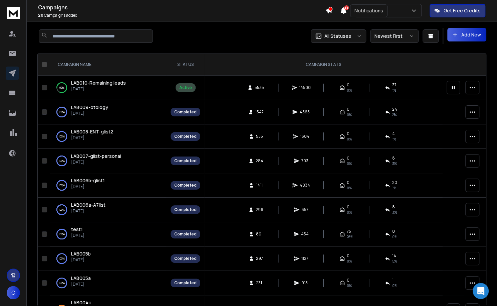
click at [378, 12] on div "Notifications" at bounding box center [368, 10] width 37 height 13
